Goal: Communication & Community: Answer question/provide support

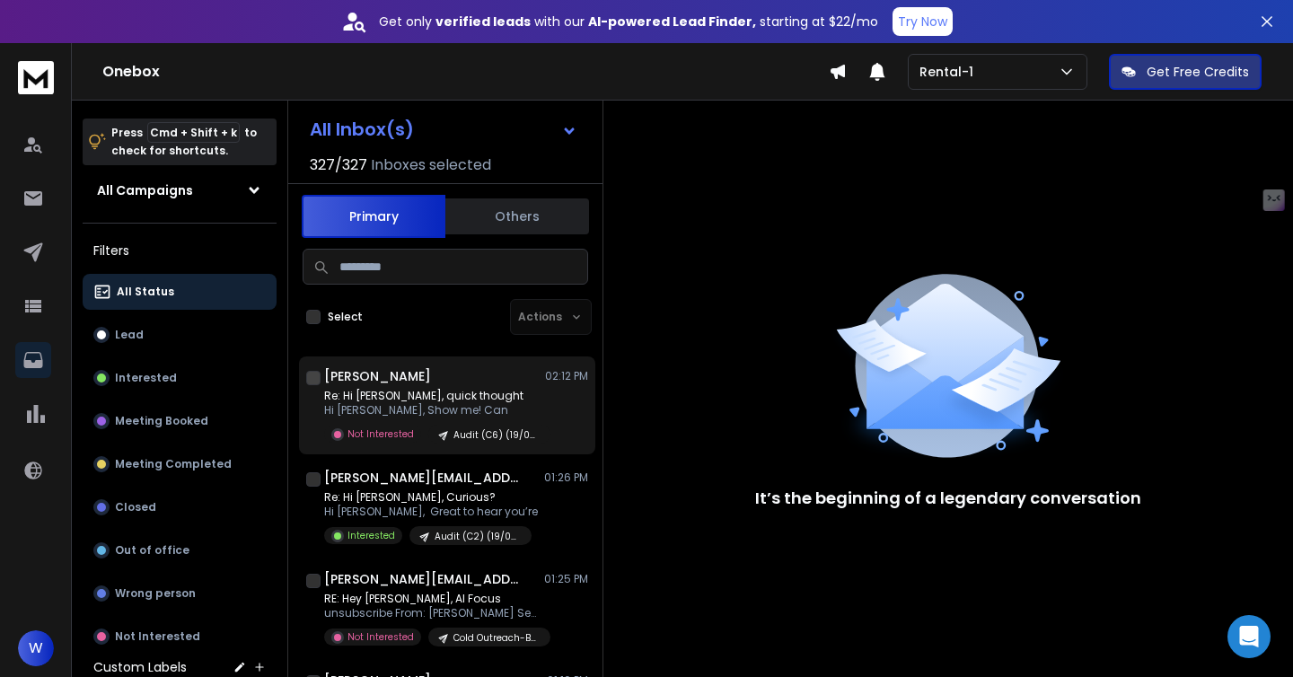
click at [486, 393] on p "Re: Hi [PERSON_NAME], quick thought" at bounding box center [431, 396] width 215 height 14
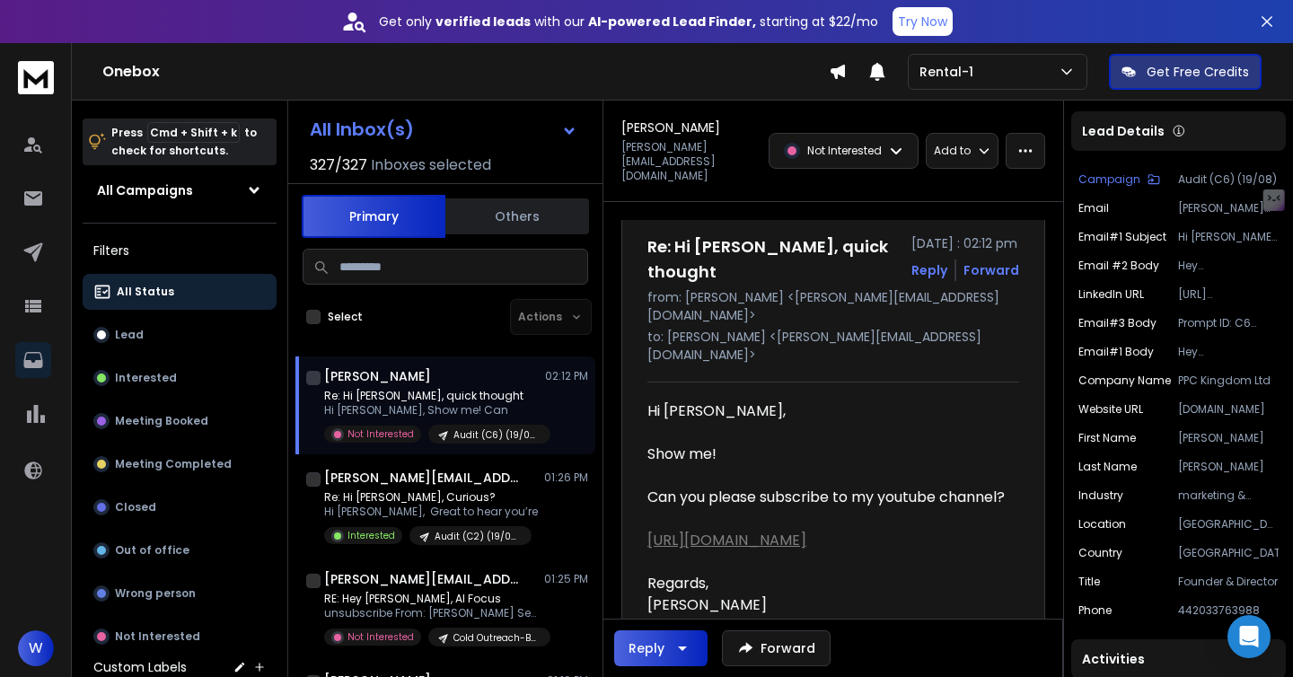
scroll to position [57, 0]
